Goal: Navigation & Orientation: Find specific page/section

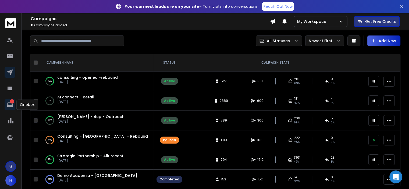
click at [9, 104] on icon at bounding box center [10, 104] width 6 height 6
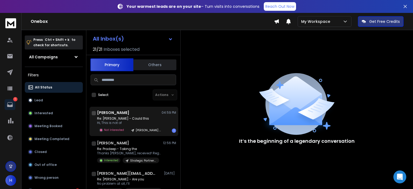
click at [141, 118] on p "Re: [PERSON_NAME] - Could this" at bounding box center [129, 119] width 65 height 4
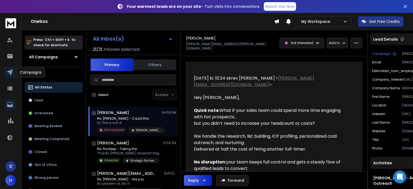
click at [7, 72] on icon at bounding box center [10, 72] width 6 height 6
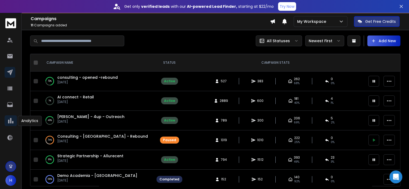
click at [13, 123] on icon at bounding box center [10, 120] width 5 height 5
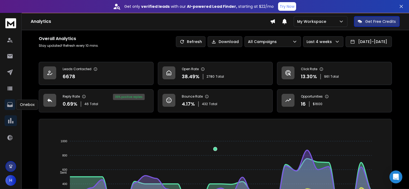
click at [9, 105] on icon at bounding box center [10, 104] width 6 height 5
